Goal: Task Accomplishment & Management: Manage account settings

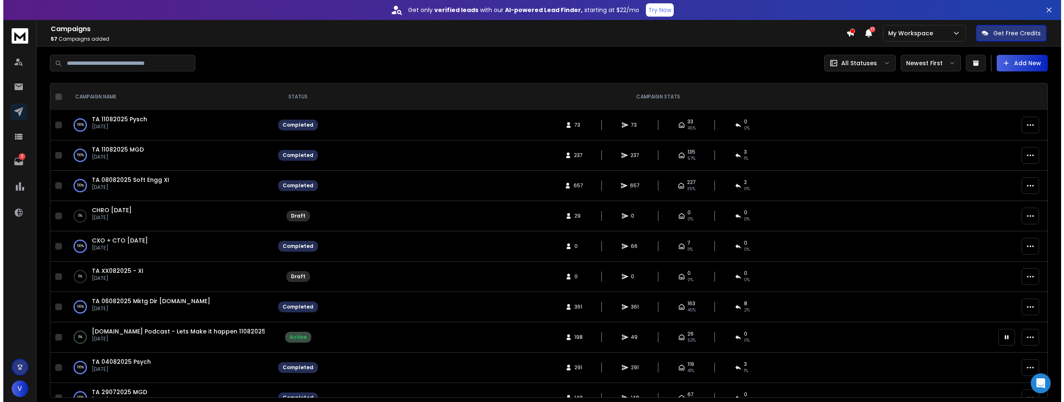
scroll to position [102, 0]
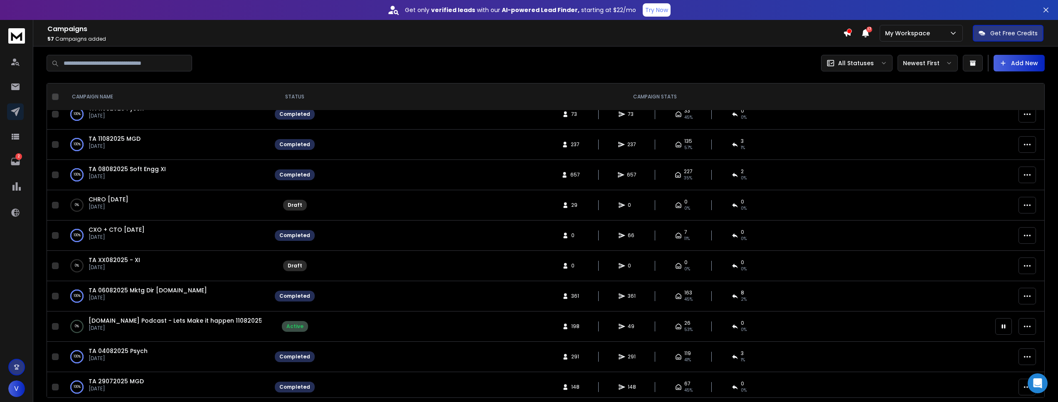
click at [211, 332] on div "VM.TV Podcast - Lets Make it happen 11082025 9 days ago" at bounding box center [175, 327] width 173 height 20
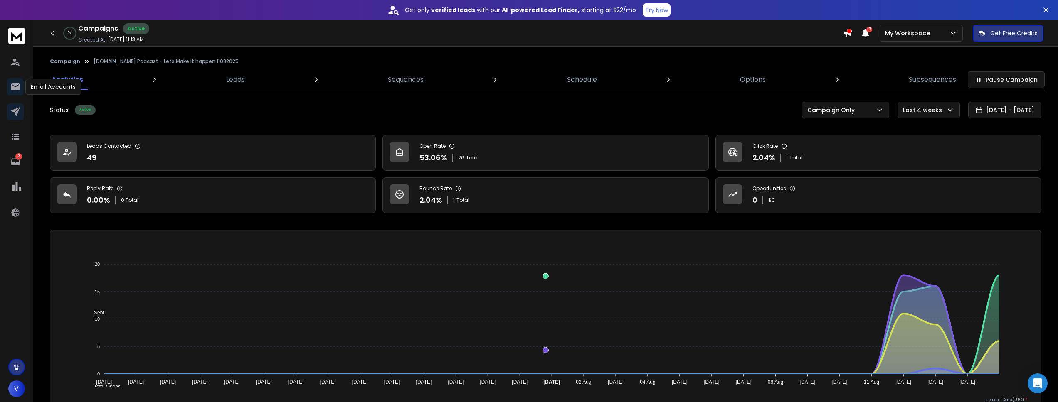
click at [11, 87] on icon at bounding box center [15, 87] width 8 height 7
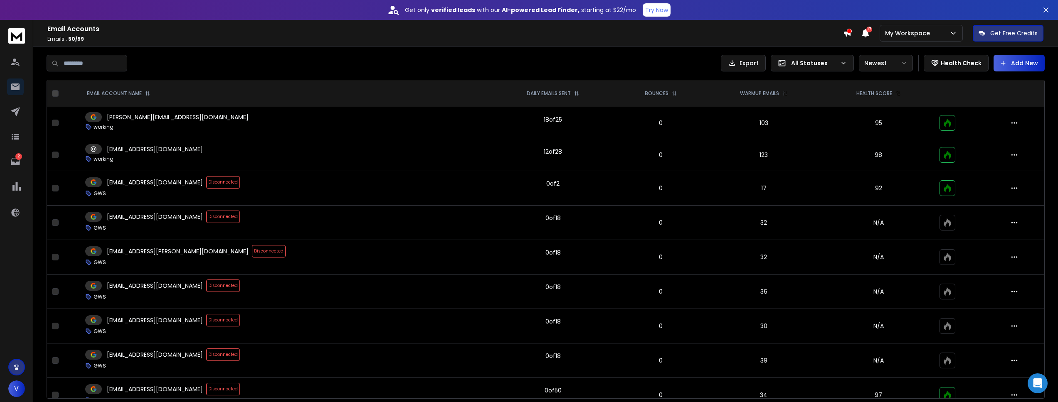
click at [135, 126] on div "working" at bounding box center [284, 127] width 399 height 7
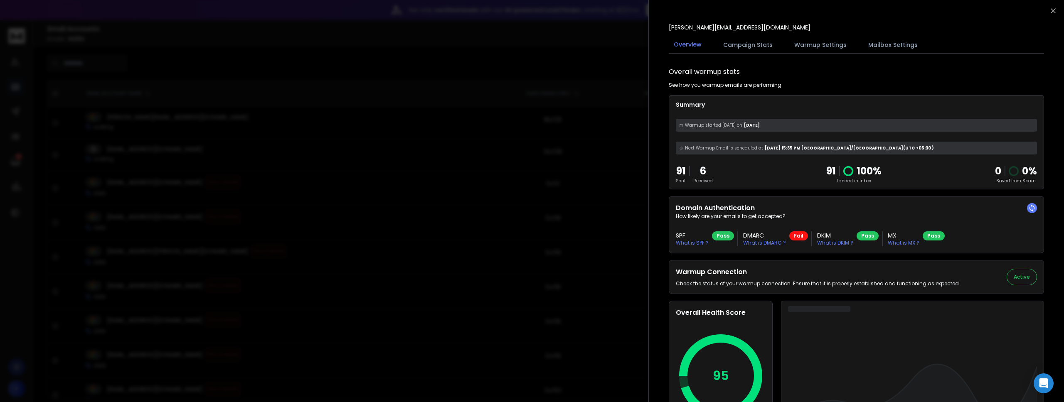
click at [491, 187] on div at bounding box center [532, 201] width 1064 height 402
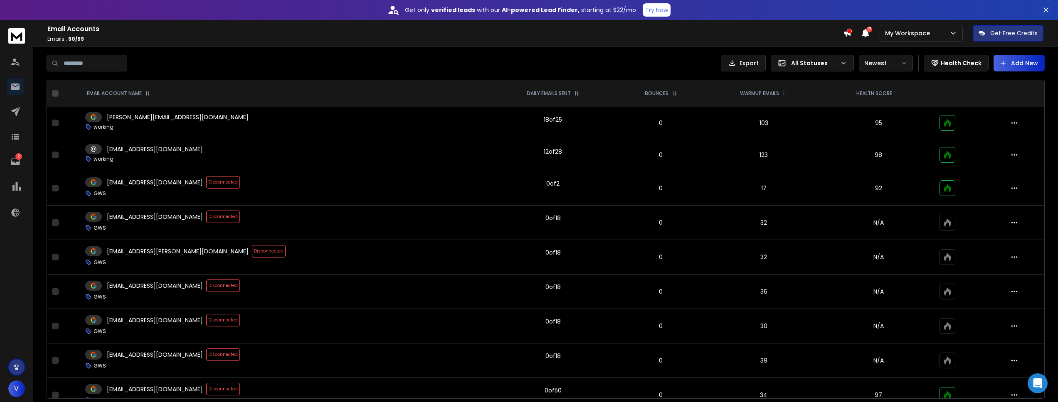
click at [218, 123] on td "rajib.s@valuematrix.tv working" at bounding box center [284, 123] width 409 height 32
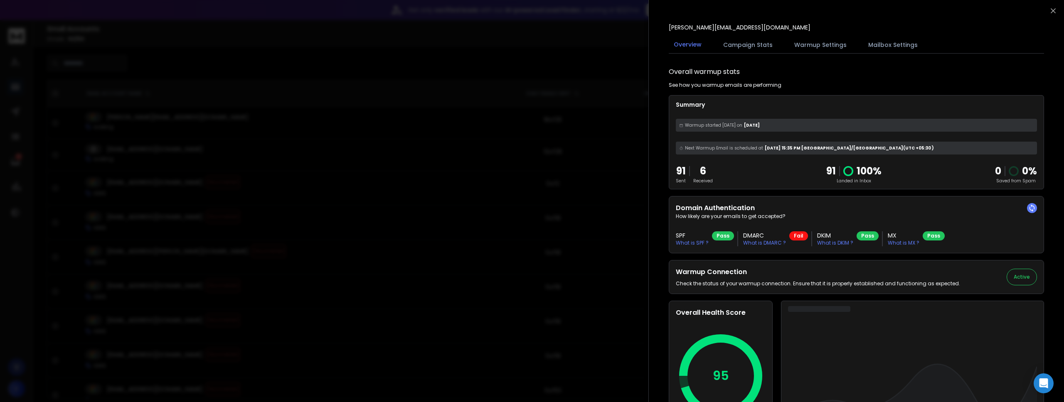
click at [887, 43] on button "Mailbox Settings" at bounding box center [892, 45] width 59 height 18
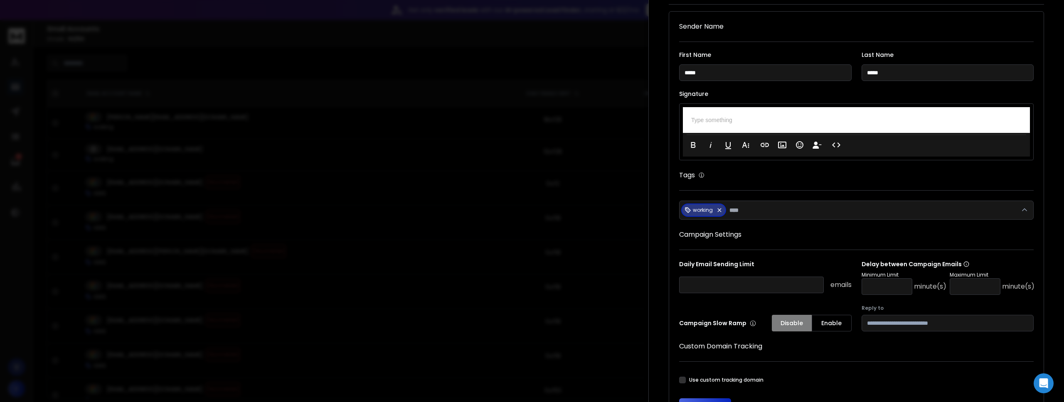
scroll to position [96, 0]
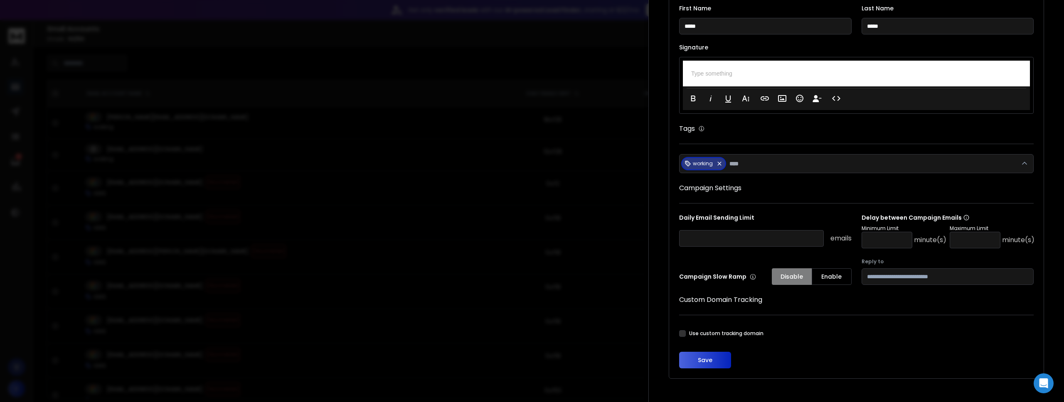
drag, startPoint x: 721, startPoint y: 237, endPoint x: 686, endPoint y: 239, distance: 35.4
click at [686, 239] on input "**" at bounding box center [751, 238] width 145 height 17
type input "**"
click at [707, 360] on button "Save" at bounding box center [705, 360] width 52 height 17
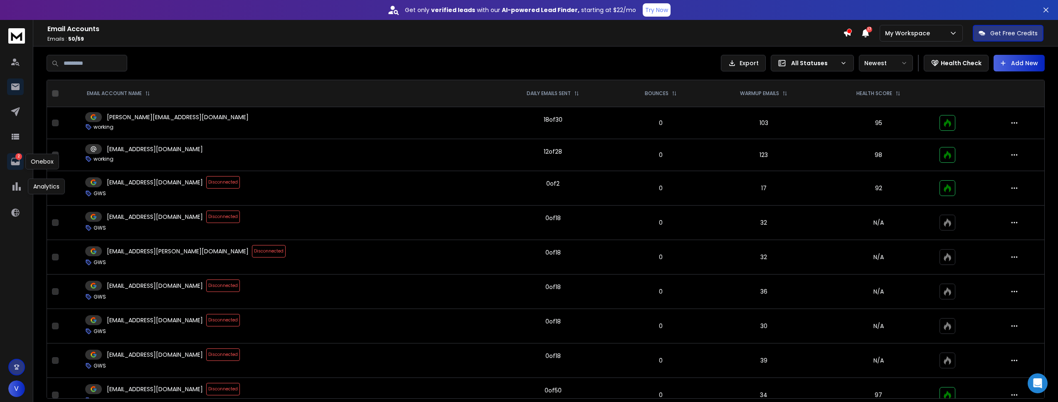
click at [12, 159] on icon at bounding box center [15, 161] width 9 height 7
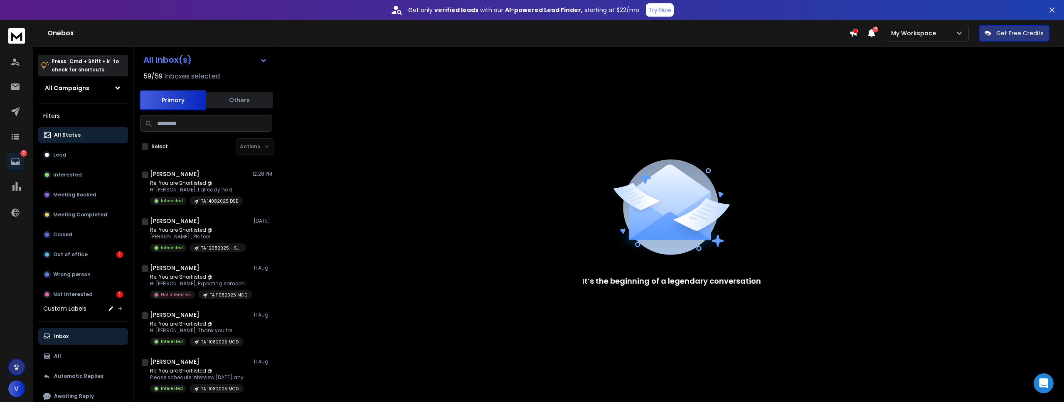
click at [184, 123] on input at bounding box center [206, 123] width 132 height 17
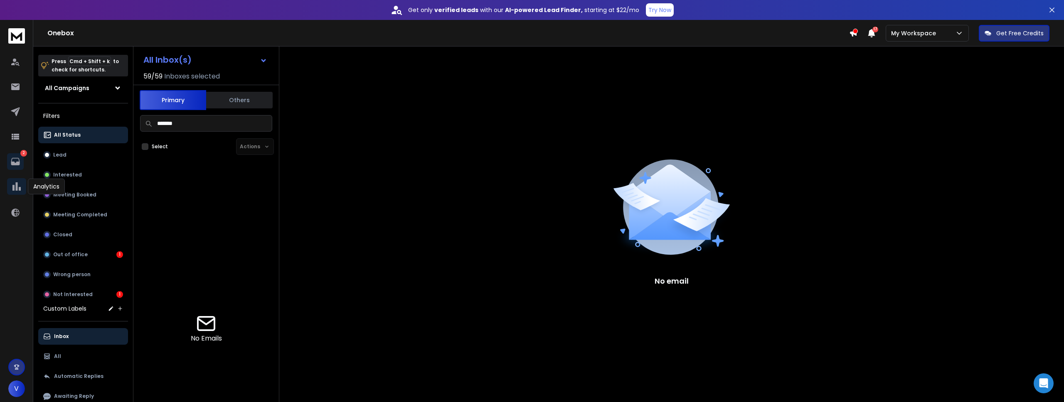
type input "*******"
click at [17, 187] on icon at bounding box center [16, 186] width 12 height 12
